Goal: Navigation & Orientation: Find specific page/section

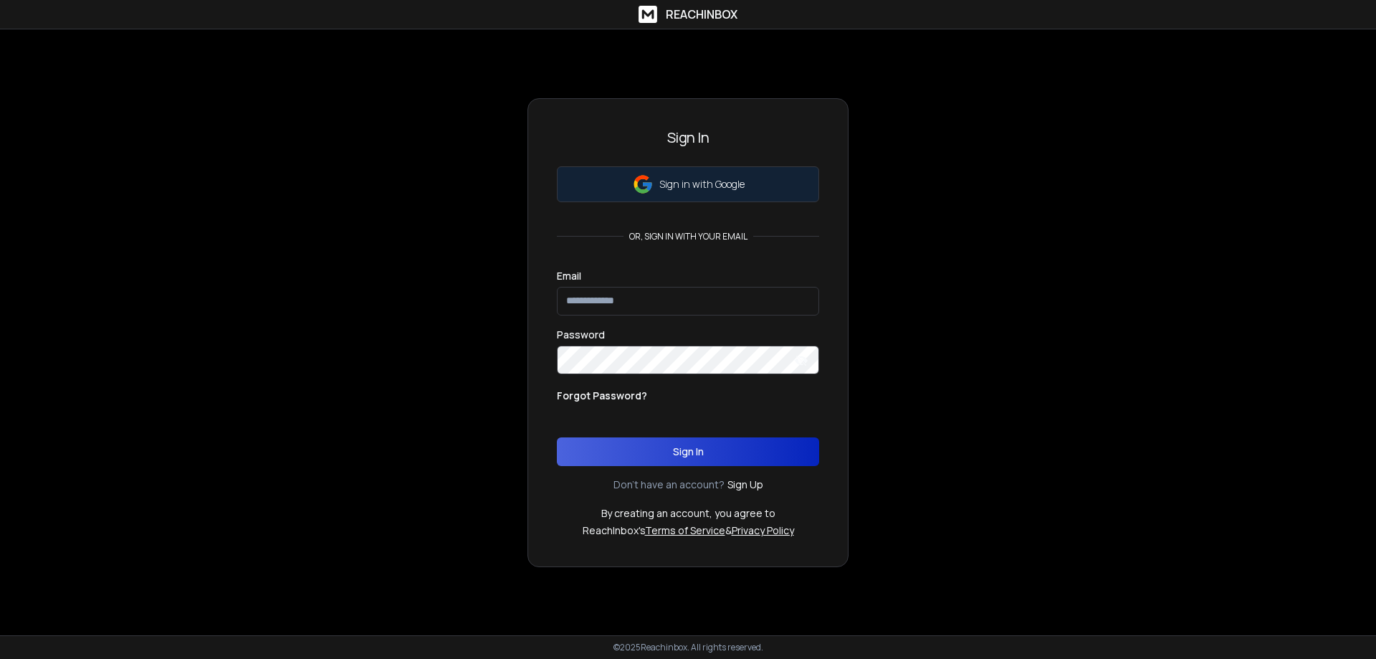
click at [638, 183] on icon at bounding box center [643, 184] width 22 height 22
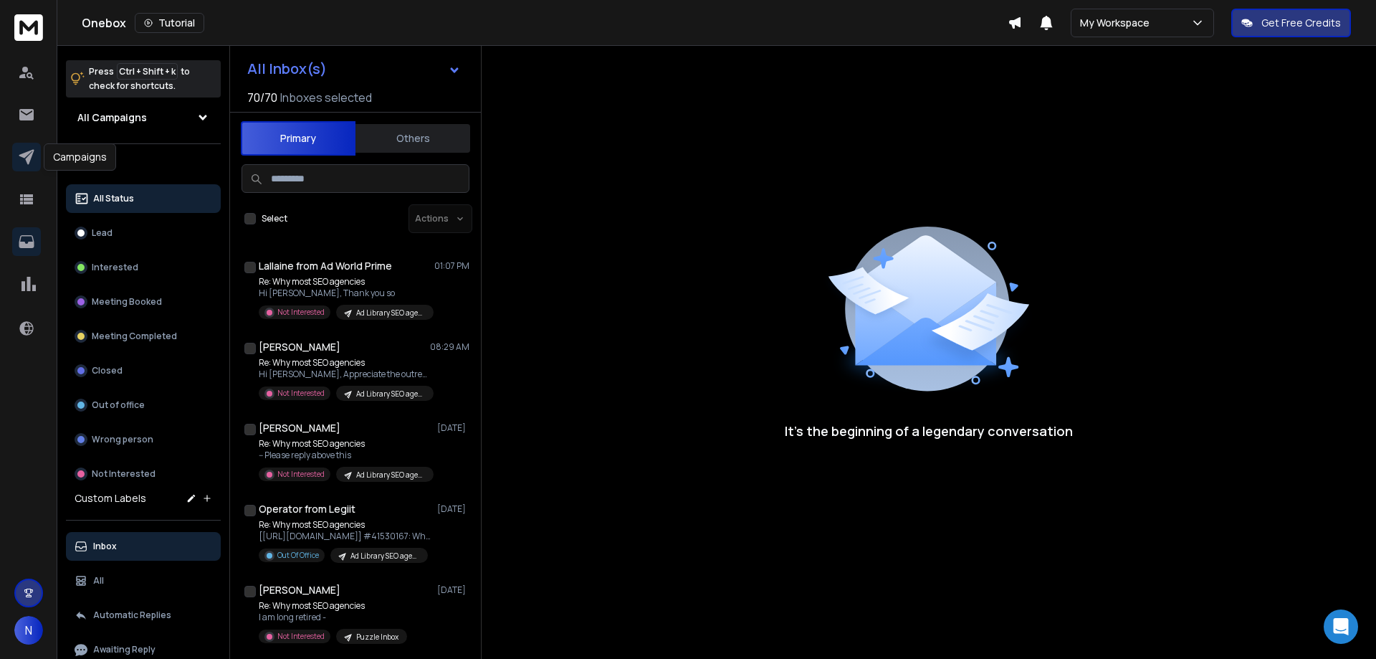
click at [27, 162] on icon at bounding box center [26, 157] width 15 height 15
